Goal: Check status: Check status

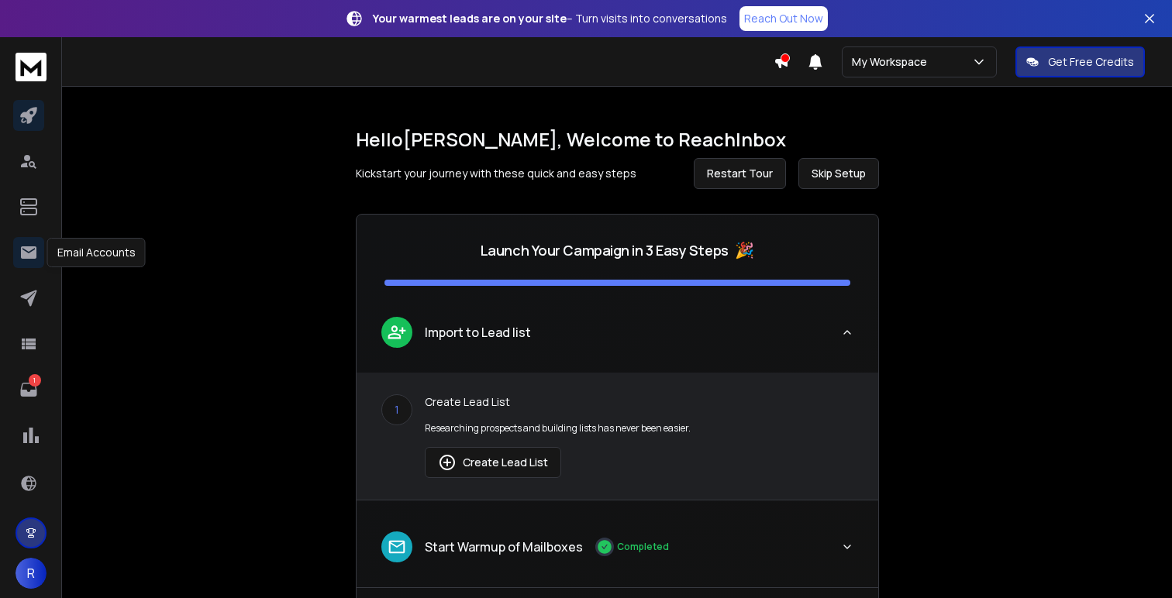
click at [25, 250] on icon at bounding box center [28, 252] width 19 height 19
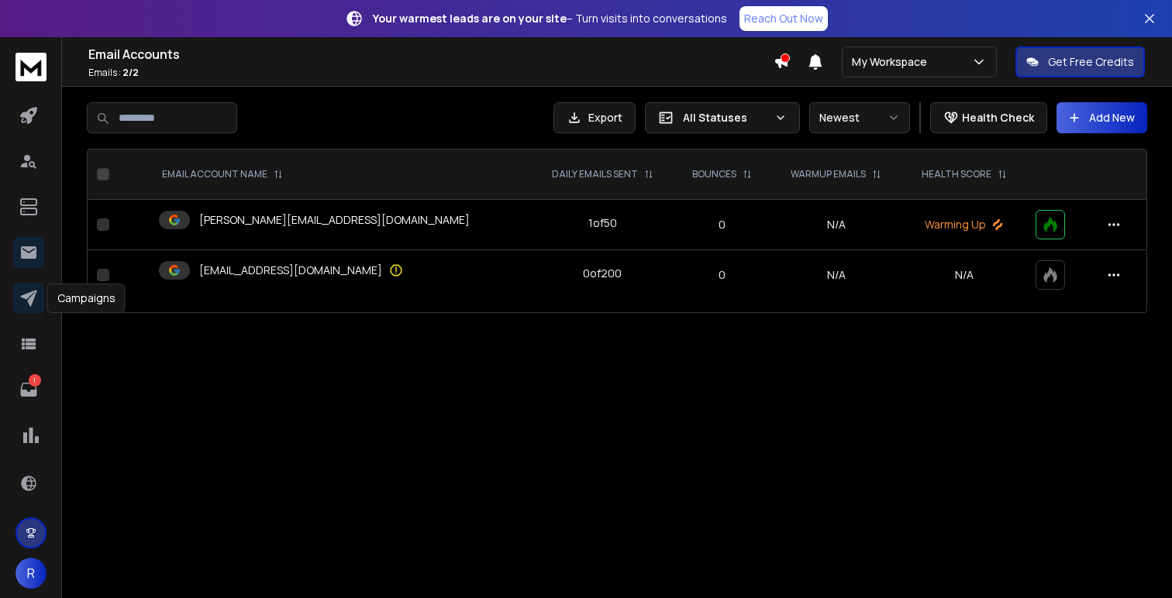
click at [27, 300] on icon at bounding box center [28, 298] width 16 height 16
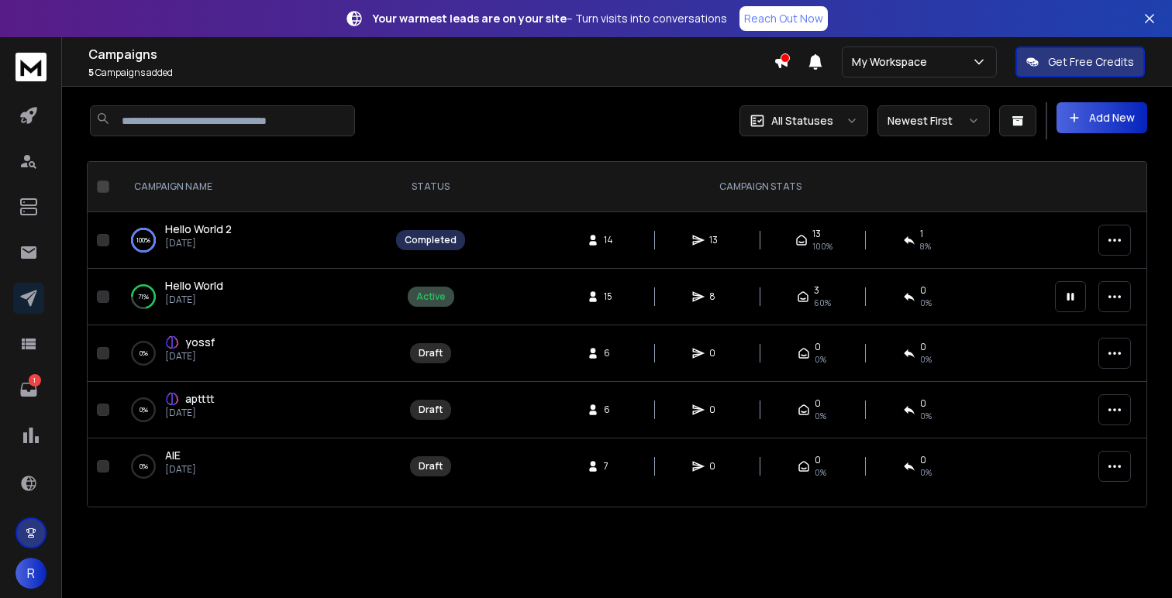
click at [190, 285] on span "Hello World" at bounding box center [194, 285] width 58 height 15
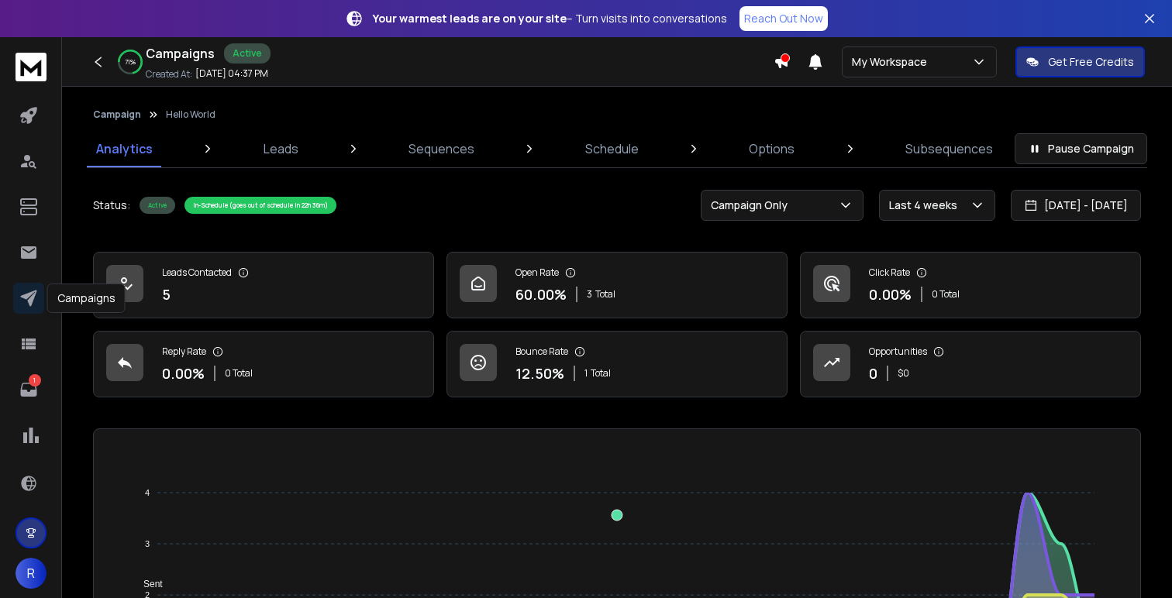
click at [22, 292] on icon at bounding box center [28, 298] width 19 height 19
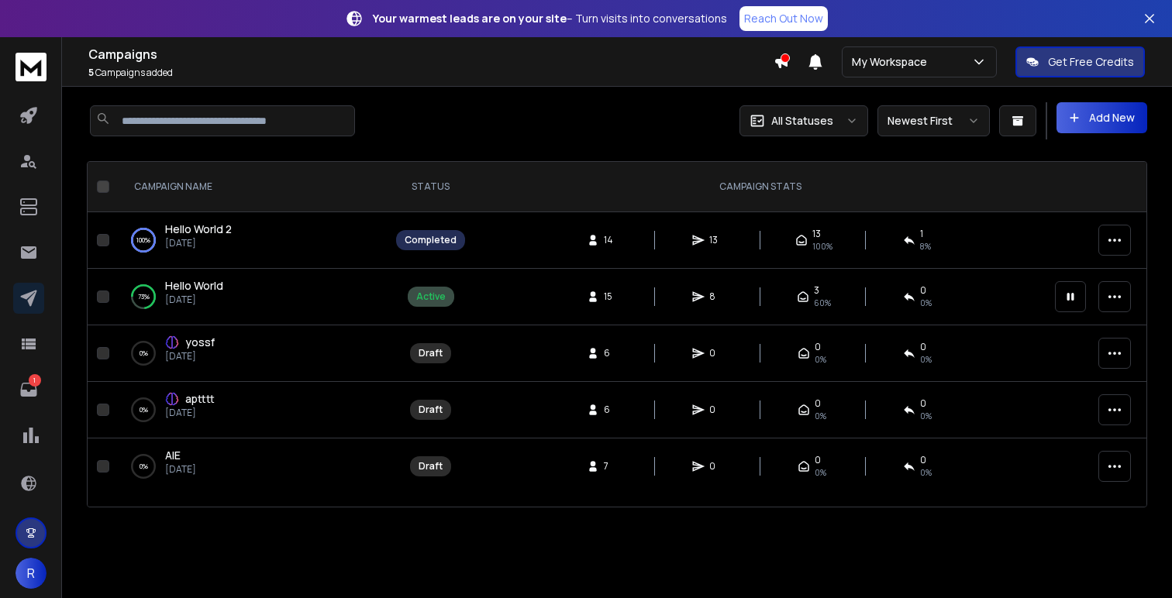
click at [172, 223] on span "Hello World 2" at bounding box center [198, 229] width 67 height 15
